Goal: Check status: Check status

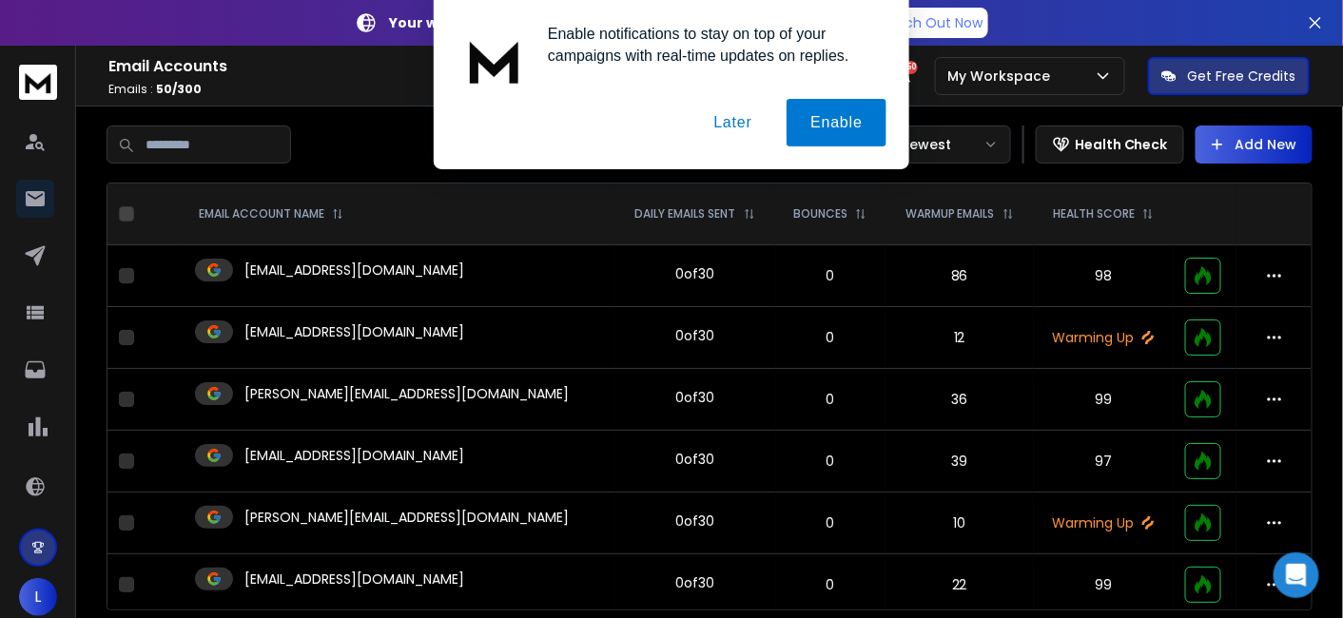
click at [738, 132] on button "Later" at bounding box center [732, 123] width 86 height 48
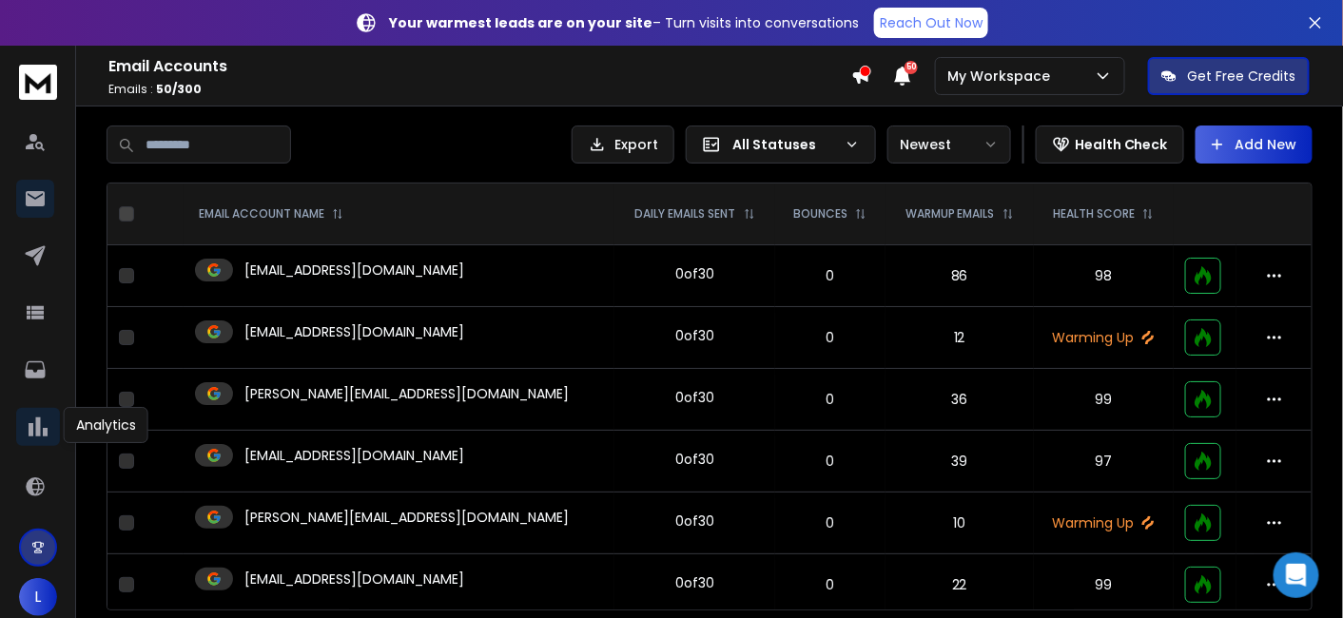
click at [49, 426] on icon at bounding box center [38, 427] width 29 height 29
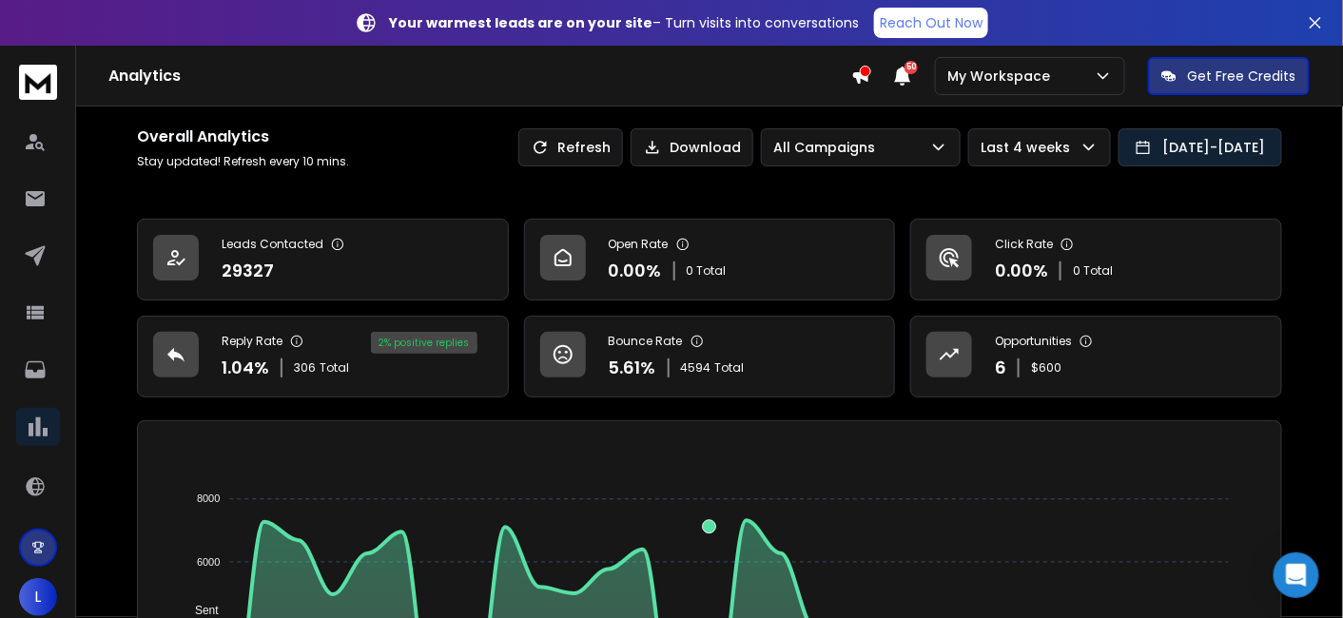
click at [1217, 153] on button "[DATE] - [DATE]" at bounding box center [1200, 147] width 164 height 38
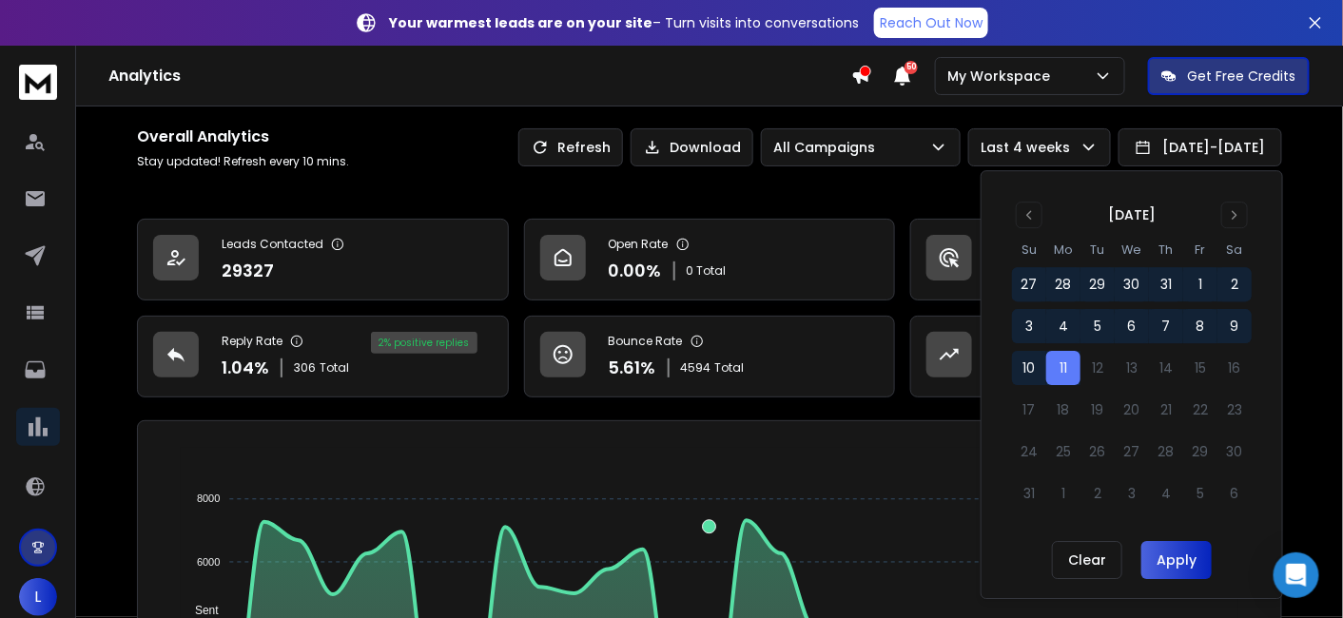
drag, startPoint x: 1067, startPoint y: 321, endPoint x: 1141, endPoint y: 319, distance: 74.2
click at [1141, 319] on tr "3 4 5 6 7 8 9" at bounding box center [1132, 326] width 240 height 34
click at [1058, 329] on button "4" at bounding box center [1063, 326] width 34 height 34
click at [1197, 323] on button "8" at bounding box center [1200, 326] width 34 height 34
click at [1067, 553] on button "Clear" at bounding box center [1087, 560] width 70 height 38
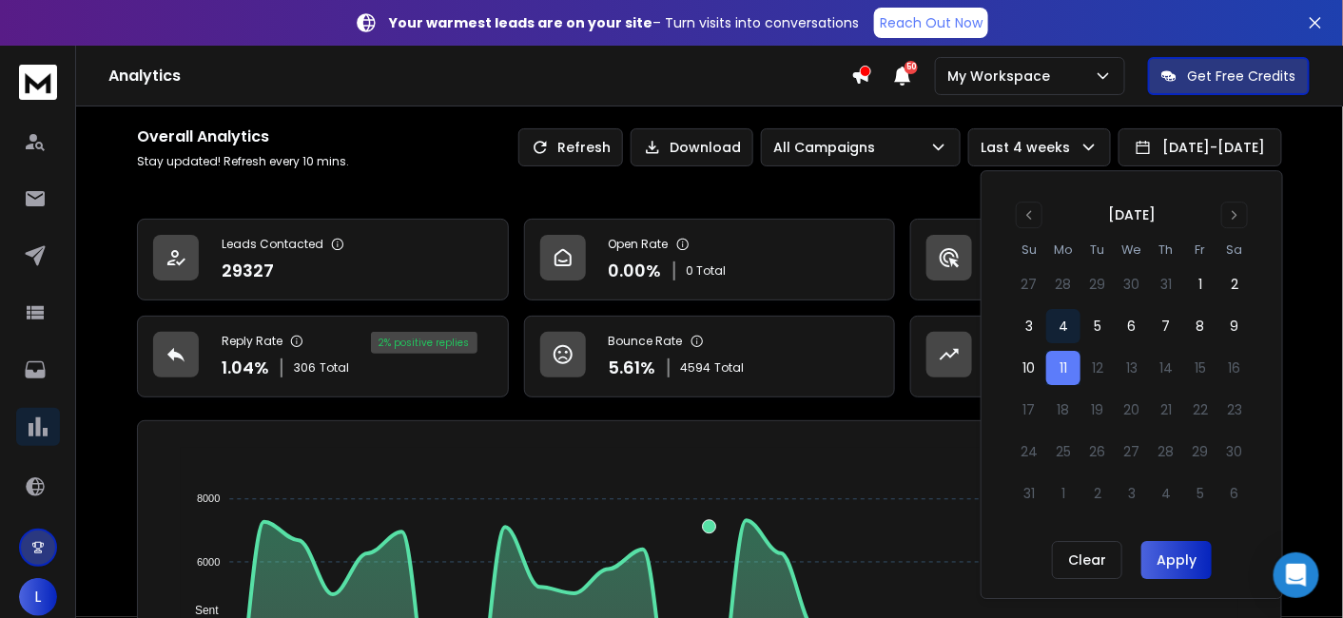
click at [1058, 326] on button "4" at bounding box center [1063, 326] width 34 height 34
click at [1202, 324] on button "8" at bounding box center [1200, 326] width 34 height 34
click at [1190, 556] on button "Apply" at bounding box center [1176, 560] width 70 height 38
